Goal: Task Accomplishment & Management: Manage account settings

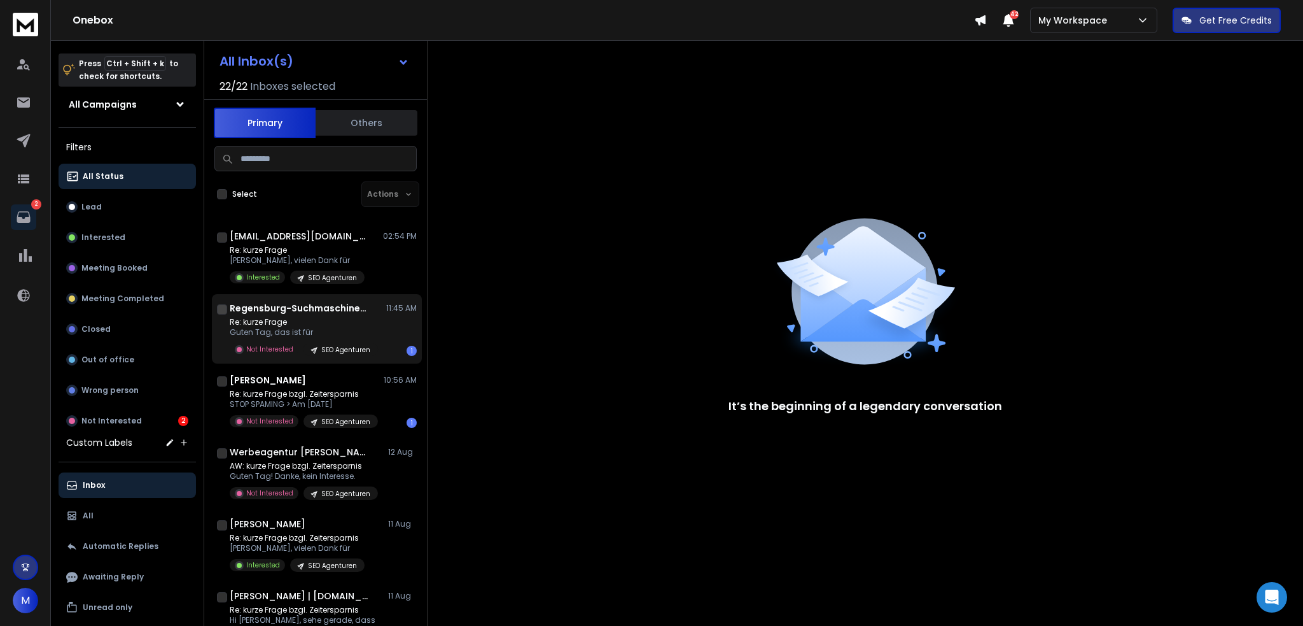
click at [344, 319] on p "Re: kurze Frage" at bounding box center [304, 322] width 148 height 10
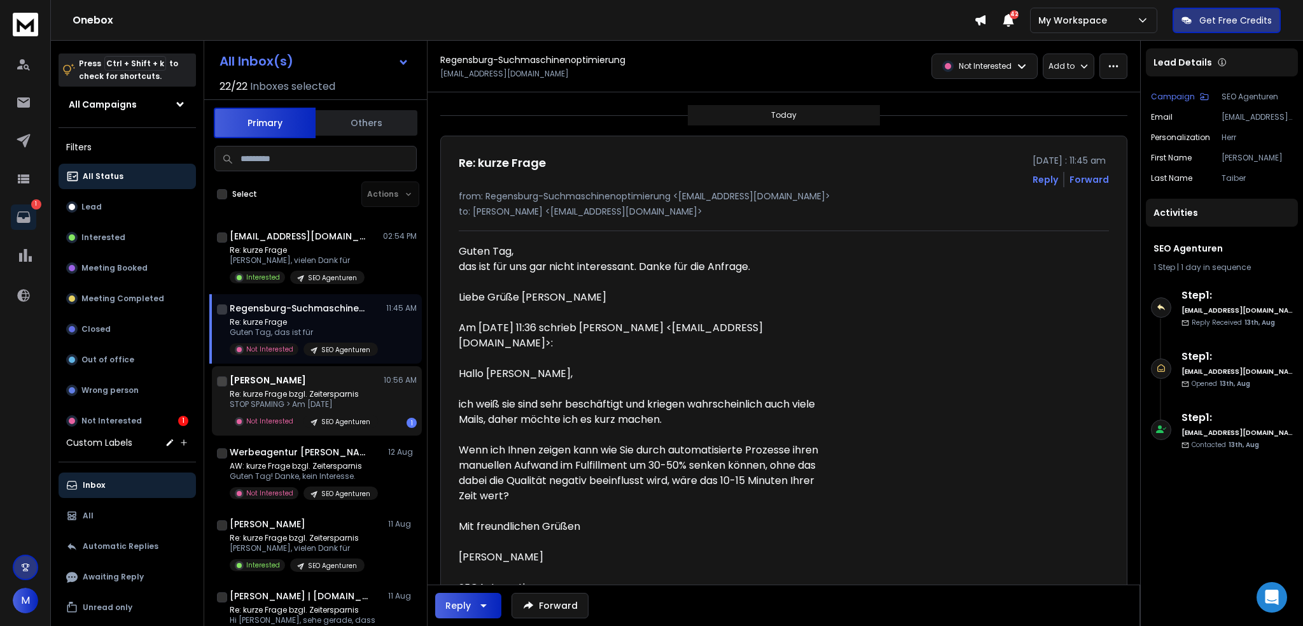
click at [325, 395] on p "Re: kurze Frage bzgl. Zeitersparnis" at bounding box center [304, 394] width 148 height 10
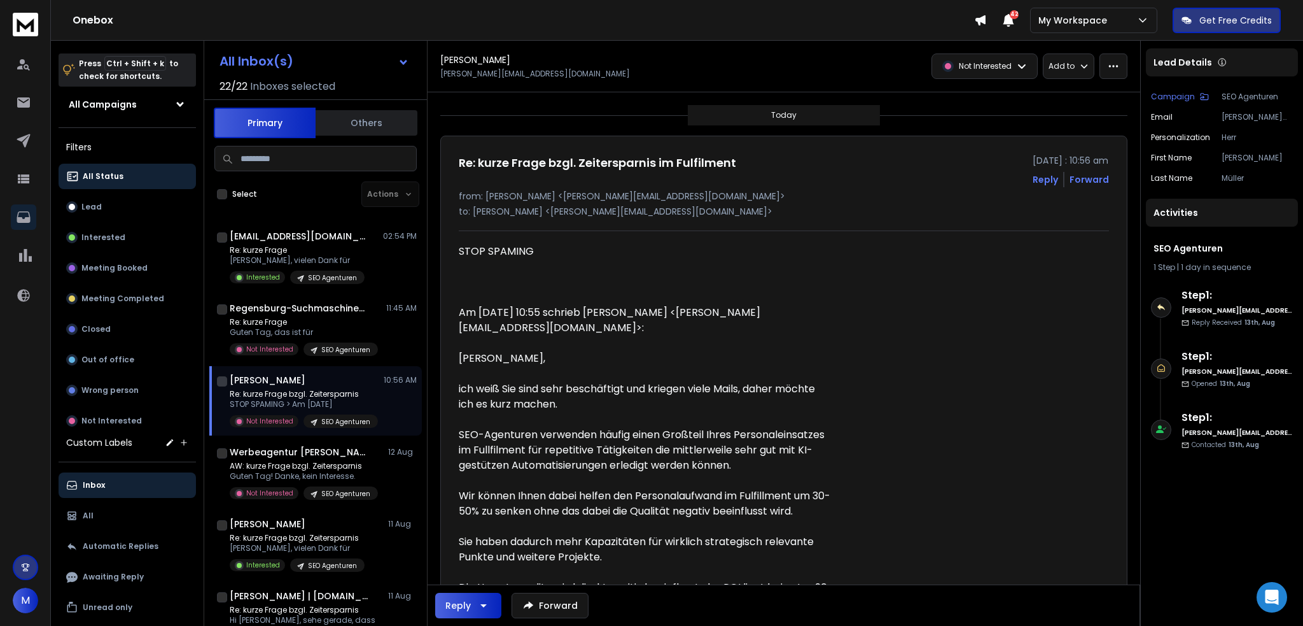
click at [1115, 64] on icon "button" at bounding box center [1113, 65] width 11 height 11
click at [1079, 180] on div "Block domain" at bounding box center [1071, 176] width 76 height 13
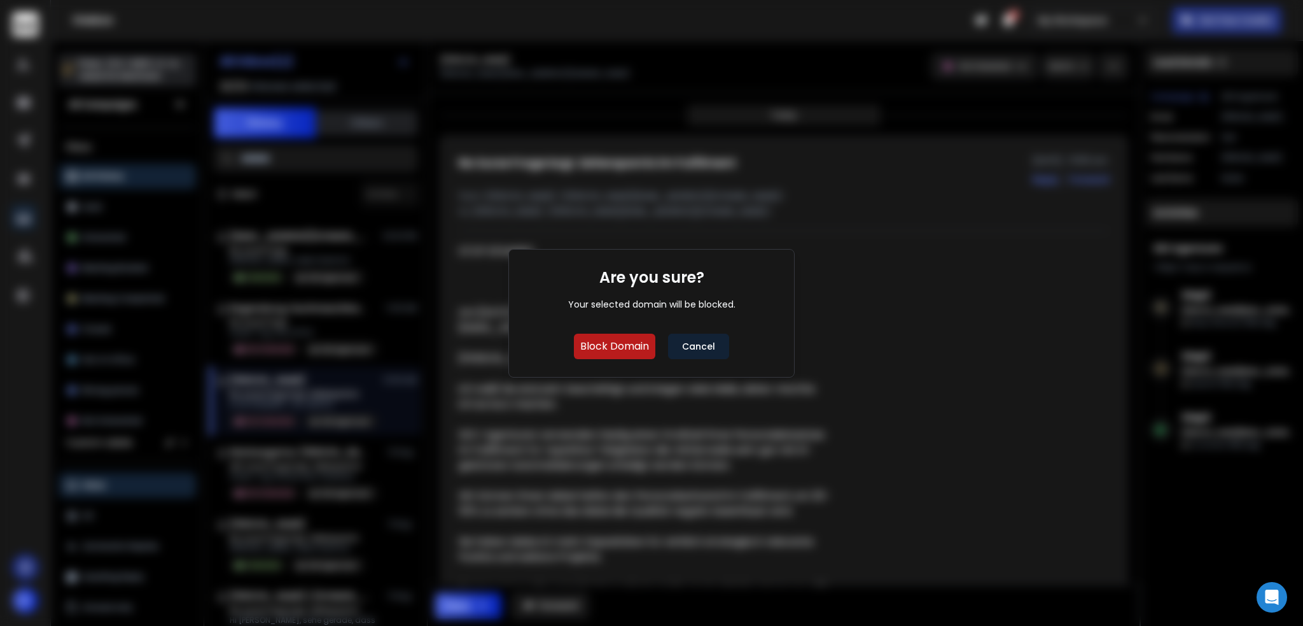
click at [619, 352] on button "Block Domain" at bounding box center [614, 345] width 81 height 25
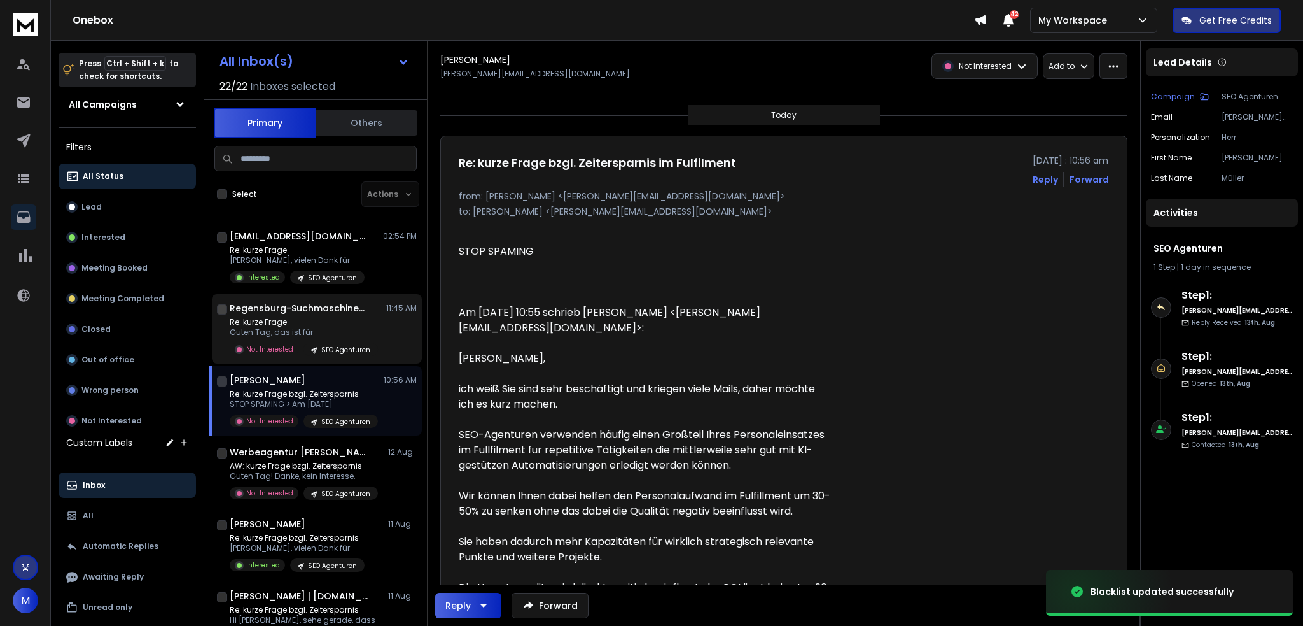
click at [336, 326] on p "Re: kurze Frage" at bounding box center [304, 322] width 148 height 10
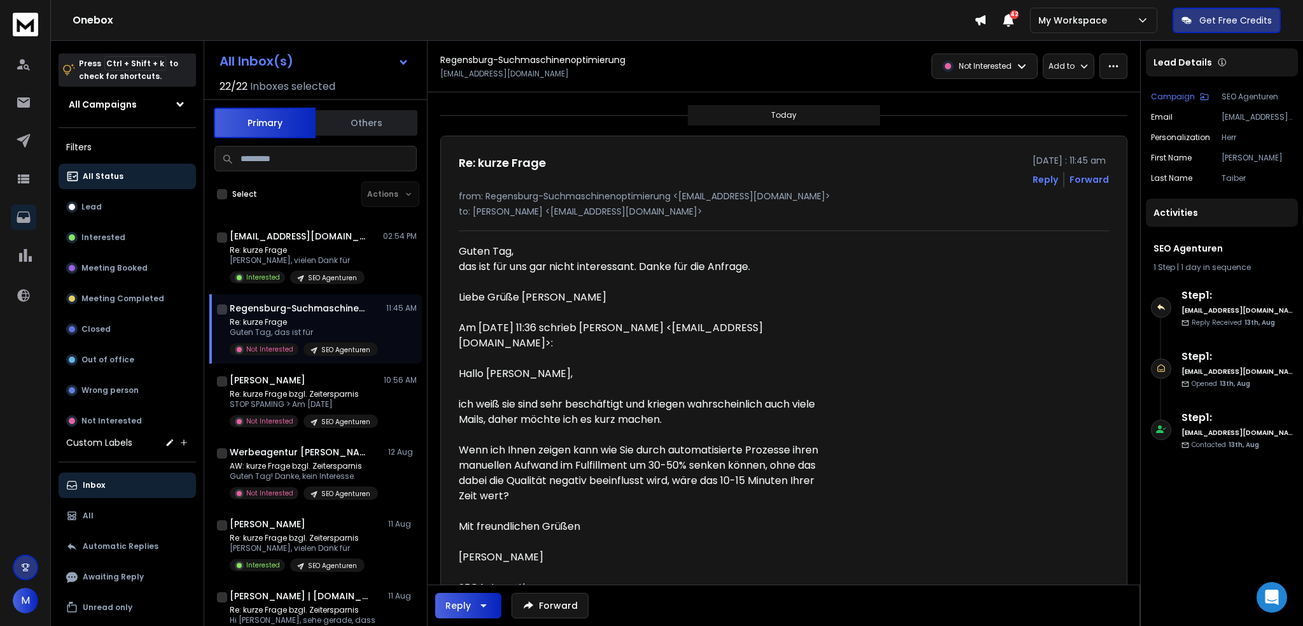
drag, startPoint x: 738, startPoint y: 195, endPoint x: 935, endPoint y: 195, distance: 197.3
click at [935, 195] on p "from: Regensburg-Suchmaschinenoptimierung <roger.taiber@regensburg-suchmaschine…" at bounding box center [784, 196] width 650 height 13
copy p "regensburg-suchmaschinenoptimierung.de"
